Goal: Task Accomplishment & Management: Manage account settings

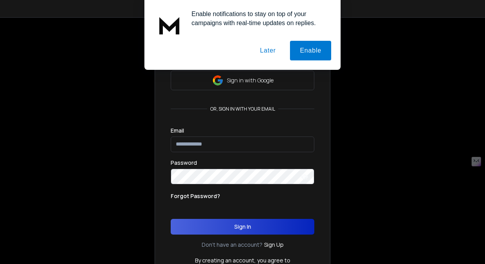
type input "**********"
click at [270, 54] on button "Later" at bounding box center [267, 51] width 35 height 20
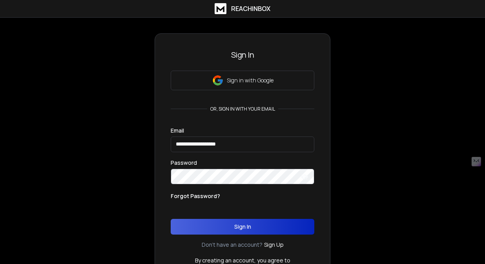
click at [249, 229] on button "Sign In" at bounding box center [243, 227] width 144 height 16
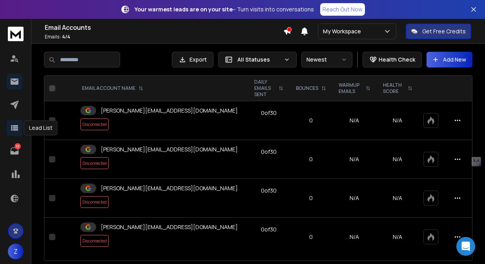
click at [14, 128] on icon at bounding box center [14, 127] width 7 height 5
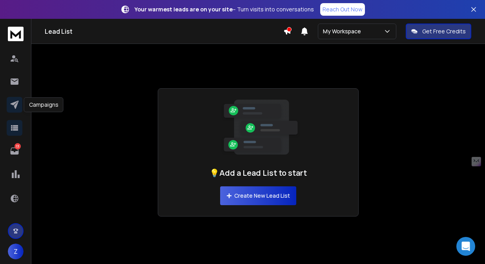
click at [15, 108] on icon at bounding box center [14, 104] width 8 height 8
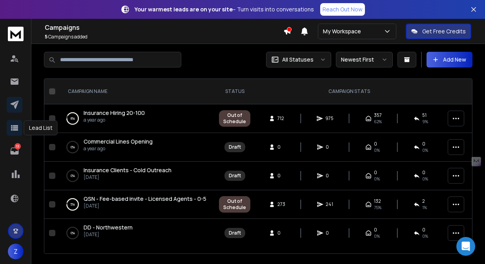
click at [14, 129] on icon at bounding box center [14, 127] width 7 height 5
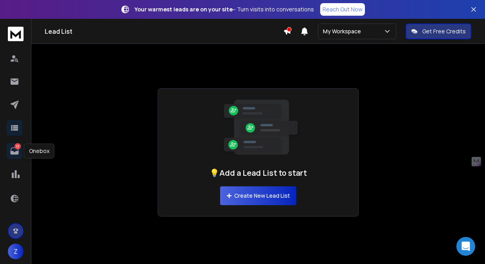
click at [13, 154] on icon at bounding box center [14, 151] width 8 height 7
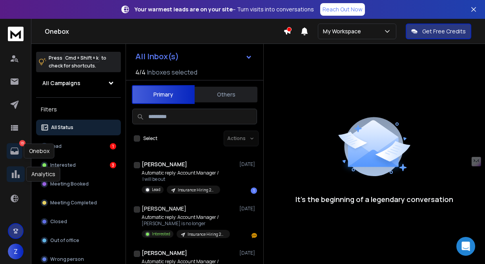
click at [14, 176] on icon at bounding box center [16, 174] width 12 height 12
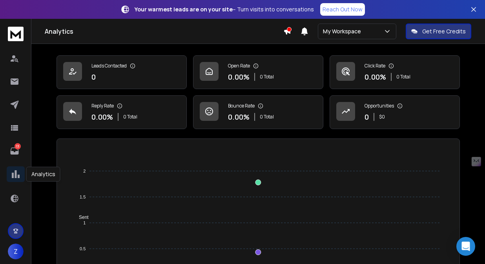
scroll to position [57, 0]
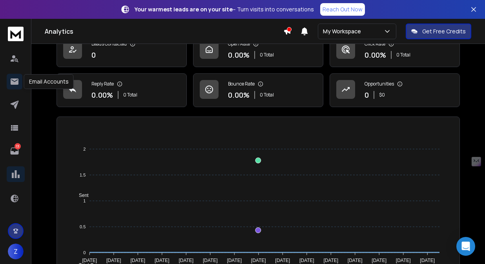
click at [15, 80] on icon at bounding box center [15, 81] width 8 height 6
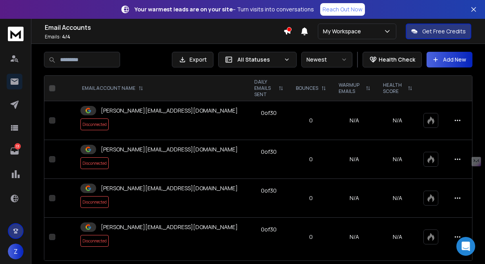
click at [15, 38] on img at bounding box center [16, 34] width 16 height 15
click at [15, 60] on icon at bounding box center [14, 58] width 9 height 9
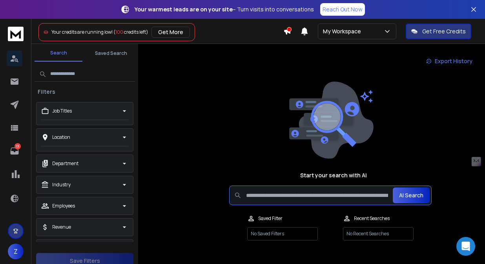
click at [46, 32] on icon at bounding box center [46, 32] width 4 height 2
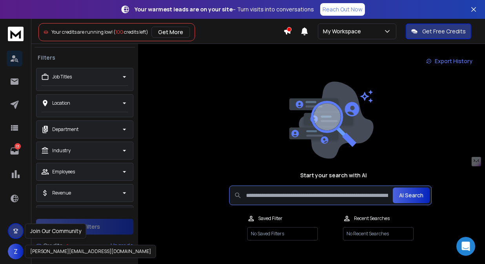
click at [17, 250] on span "Z" at bounding box center [16, 252] width 16 height 16
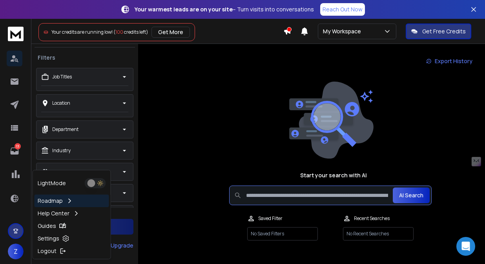
click at [55, 201] on p "Roadmap" at bounding box center [50, 201] width 25 height 8
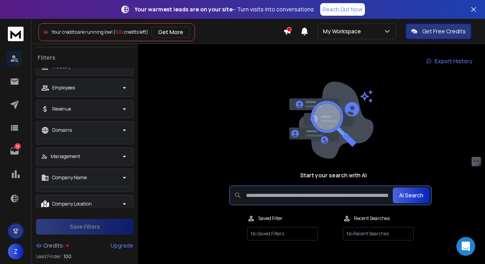
scroll to position [94, 0]
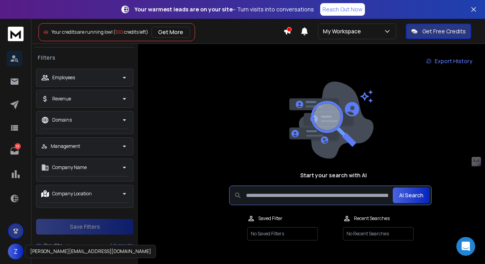
click at [15, 256] on span "Z" at bounding box center [16, 252] width 16 height 16
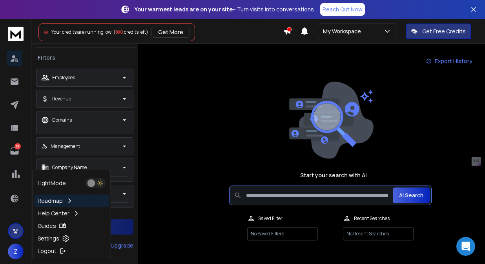
click at [15, 253] on span "Z" at bounding box center [16, 252] width 16 height 16
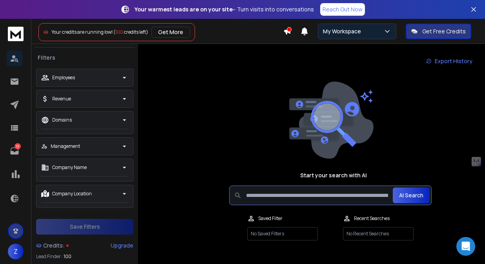
click at [352, 32] on p "My Workspace" at bounding box center [343, 31] width 41 height 8
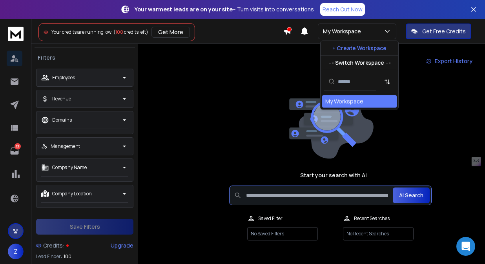
click at [354, 51] on p "+ Create Workspace" at bounding box center [359, 48] width 54 height 8
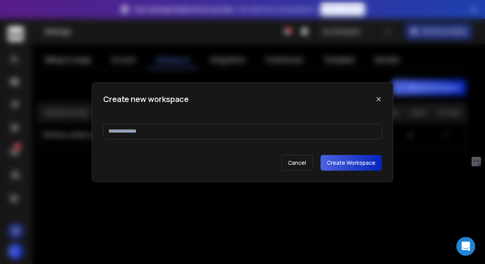
click at [166, 131] on input at bounding box center [242, 132] width 279 height 16
type input "**********"
click at [341, 162] on button "Create Workspace" at bounding box center [351, 163] width 61 height 16
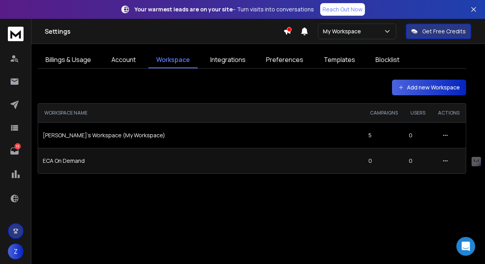
click at [73, 162] on td "ECA On Demand" at bounding box center [201, 161] width 326 height 26
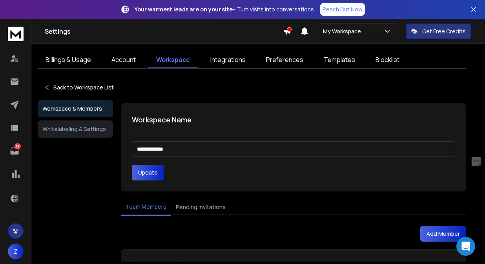
scroll to position [27, 0]
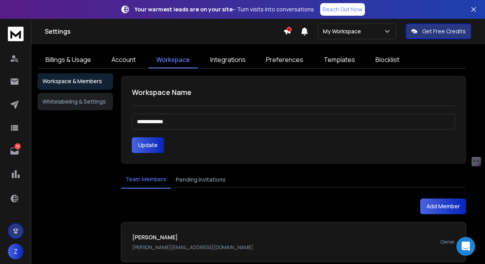
click at [432, 208] on button "Add Member" at bounding box center [443, 207] width 46 height 16
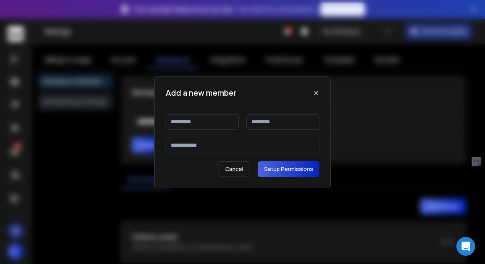
click at [208, 122] on input at bounding box center [202, 122] width 73 height 16
type input "****"
type input "*****"
type input "**********"
click at [164, 173] on div "**********" at bounding box center [242, 132] width 177 height 112
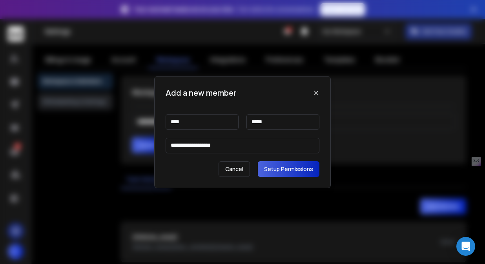
click at [285, 168] on button "Setup Permissions" at bounding box center [289, 169] width 62 height 16
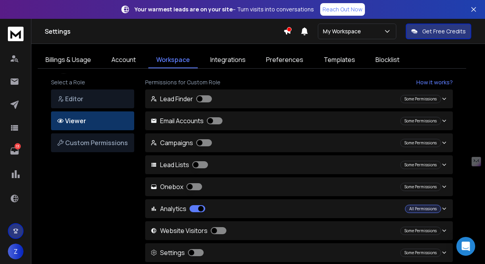
scroll to position [81, 0]
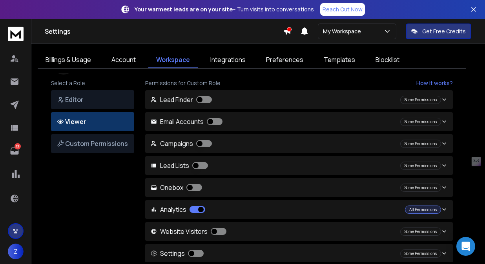
click at [299, 102] on div "Lead Finder Some Permissions" at bounding box center [296, 99] width 290 height 9
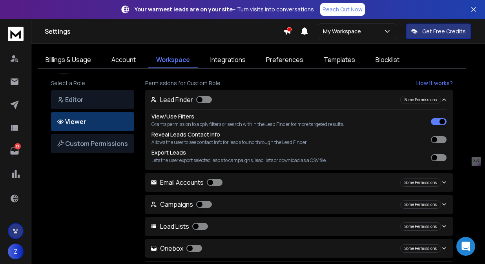
click at [427, 140] on div "Reveal Leads Contact info Allows the user to see contact info for leads found t…" at bounding box center [298, 138] width 295 height 15
click at [435, 140] on button "Reveal Leads Contact info" at bounding box center [439, 139] width 16 height 7
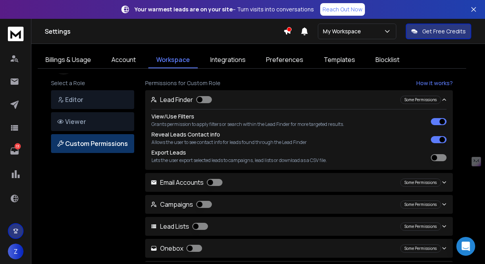
click at [435, 155] on button "Export Leads" at bounding box center [439, 157] width 16 height 7
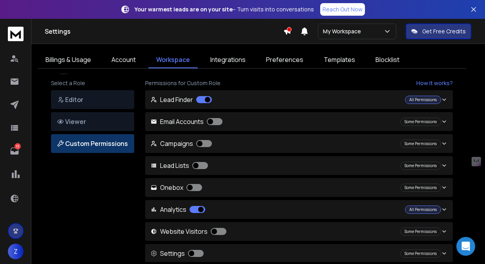
click at [436, 122] on div "Some Permissions" at bounding box center [420, 122] width 41 height 8
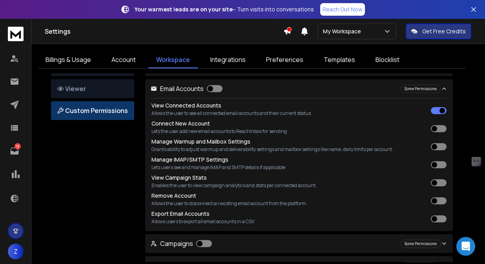
scroll to position [115, 0]
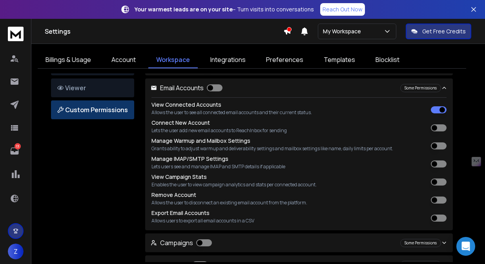
click at [434, 128] on button "Connect New Account" at bounding box center [439, 127] width 16 height 7
click at [434, 142] on button "Manage Warmup and Mailbox Settings" at bounding box center [439, 145] width 16 height 7
click at [434, 162] on button "Manage IMAP/SMTP Settings" at bounding box center [439, 163] width 16 height 7
click at [435, 182] on button "View Campaign Stats" at bounding box center [439, 182] width 16 height 7
click at [435, 197] on button "Remove Account" at bounding box center [439, 200] width 16 height 7
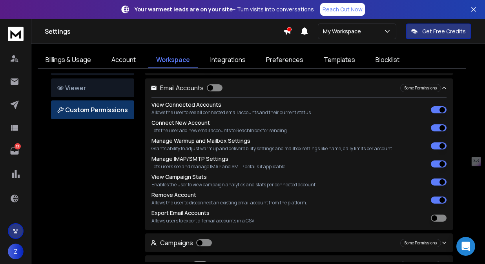
click at [432, 215] on button "Export Email Accounts" at bounding box center [439, 218] width 16 height 7
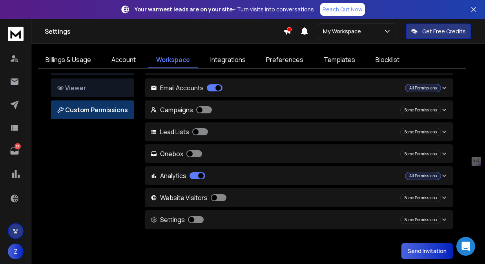
click at [374, 113] on div "Campaigns Some Permissions" at bounding box center [296, 109] width 290 height 9
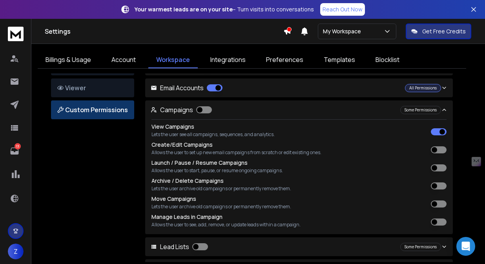
click at [374, 114] on div "Campaigns Some Permissions" at bounding box center [296, 109] width 290 height 9
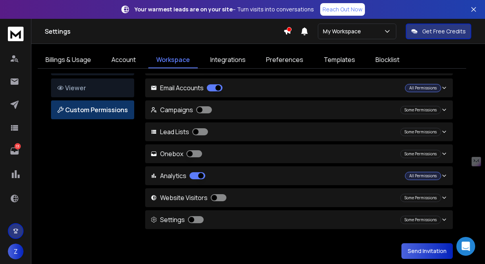
click at [207, 107] on button "button" at bounding box center [204, 109] width 16 height 7
click at [203, 131] on button "button" at bounding box center [200, 131] width 16 height 7
click at [193, 156] on button "button" at bounding box center [194, 153] width 16 height 7
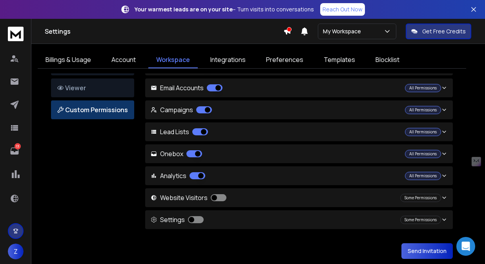
click at [211, 199] on button "button" at bounding box center [219, 197] width 16 height 7
click at [192, 220] on button "button" at bounding box center [196, 219] width 16 height 7
click at [248, 224] on div "Settings All Permissions" at bounding box center [296, 219] width 290 height 9
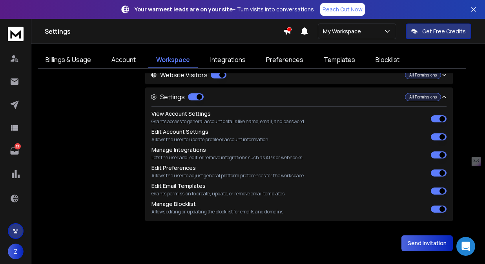
scroll to position [242, 0]
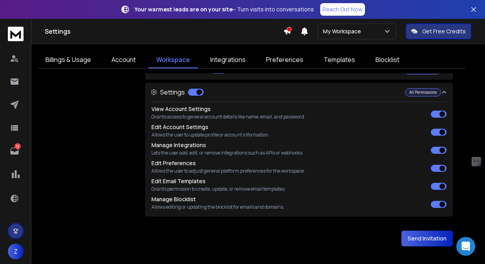
click at [414, 238] on button "Send Invitation" at bounding box center [426, 239] width 51 height 16
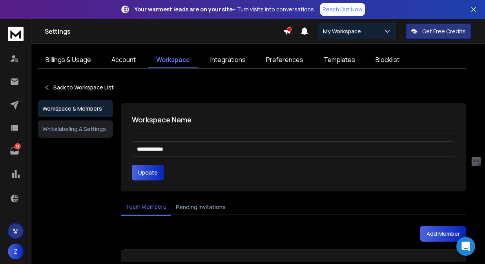
click at [388, 33] on icon "button" at bounding box center [387, 31] width 8 height 8
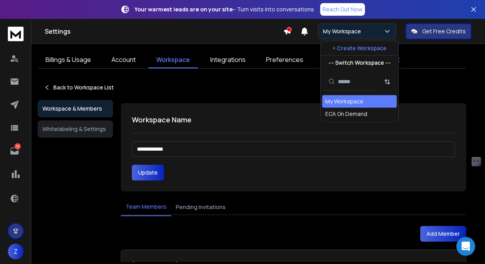
click at [387, 34] on icon "button" at bounding box center [387, 31] width 8 height 8
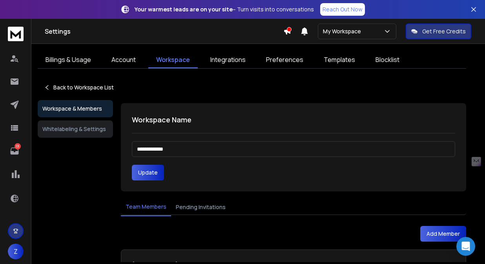
click at [66, 110] on button "Workspace & Members" at bounding box center [75, 108] width 75 height 17
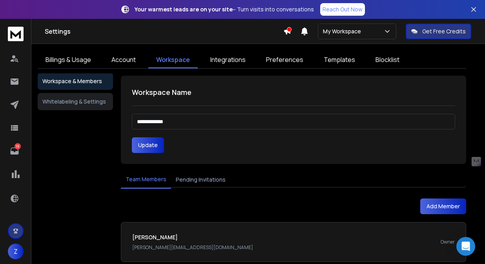
click at [144, 179] on button "Team Members" at bounding box center [146, 180] width 50 height 18
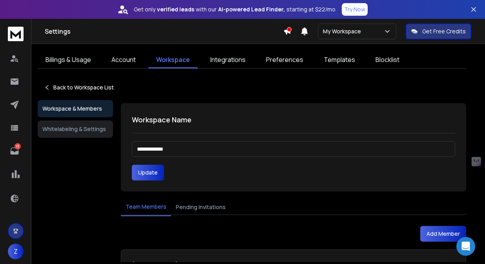
scroll to position [71, 0]
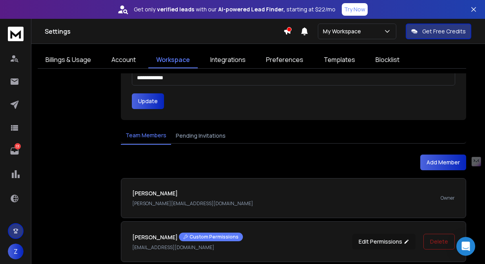
click at [379, 242] on button "Edit Permissions" at bounding box center [383, 242] width 63 height 16
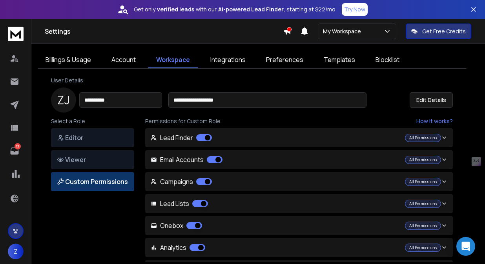
scroll to position [42, 0]
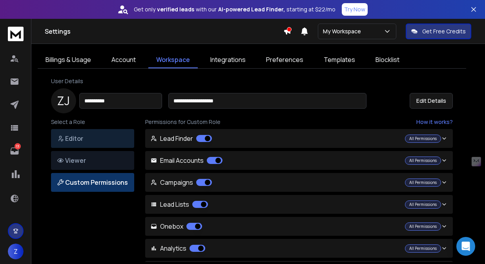
click at [88, 138] on p "Editor" at bounding box center [92, 138] width 71 height 9
click at [63, 138] on button "Editor" at bounding box center [60, 139] width 6 height 20
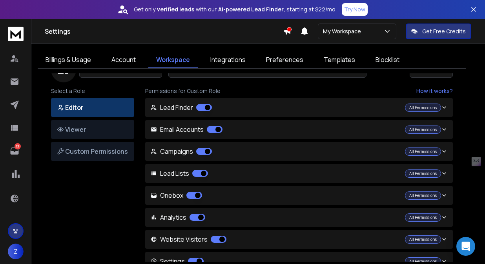
scroll to position [128, 0]
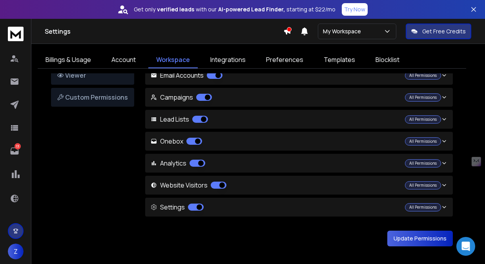
click at [411, 243] on button "Update Permissions" at bounding box center [420, 239] width 66 height 16
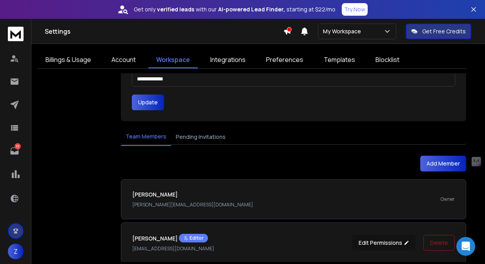
scroll to position [71, 0]
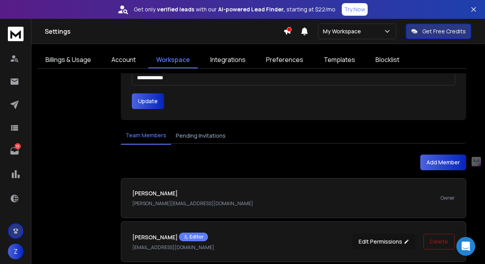
click at [361, 241] on button "Edit Permissions" at bounding box center [383, 242] width 63 height 16
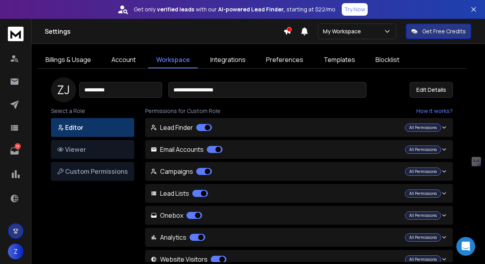
scroll to position [47, 0]
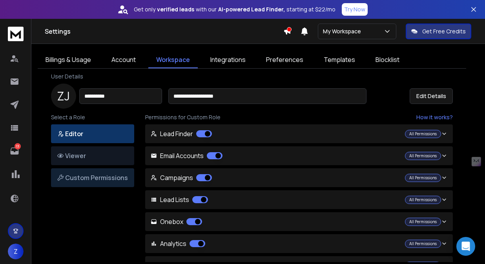
click at [100, 175] on p "Custom Permissions" at bounding box center [92, 177] width 71 height 9
click at [63, 175] on button "Custom Permissions" at bounding box center [60, 178] width 6 height 20
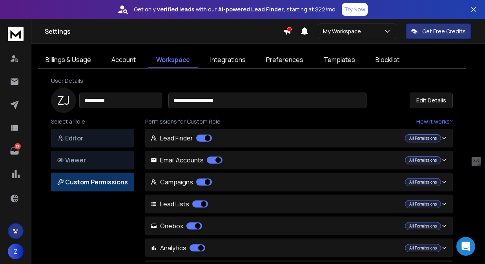
scroll to position [0, 0]
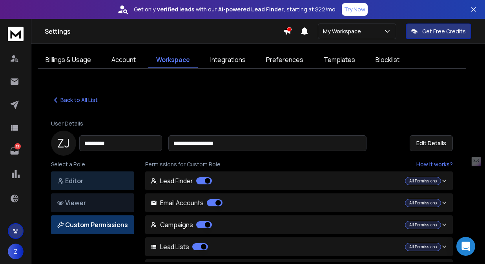
click at [89, 181] on p "Editor" at bounding box center [92, 180] width 71 height 9
click at [63, 181] on button "Editor" at bounding box center [60, 181] width 6 height 20
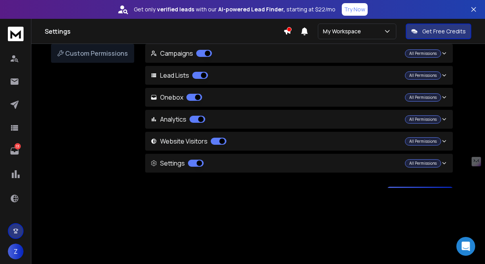
scroll to position [97, 0]
click at [225, 168] on div "Settings All Permissions" at bounding box center [296, 163] width 290 height 9
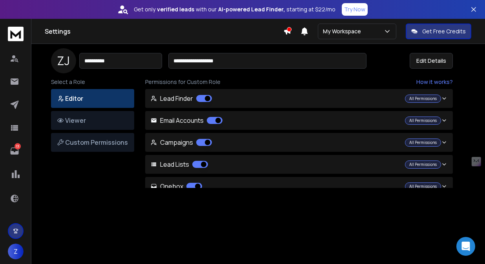
scroll to position [0, 0]
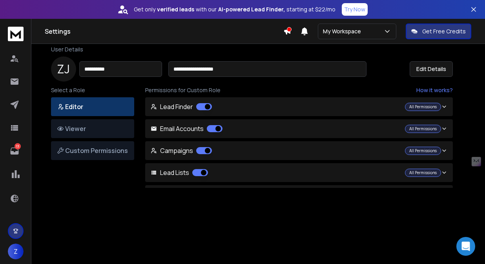
click at [131, 86] on div "**********" at bounding box center [252, 230] width 402 height 369
